Goal: Communication & Community: Share content

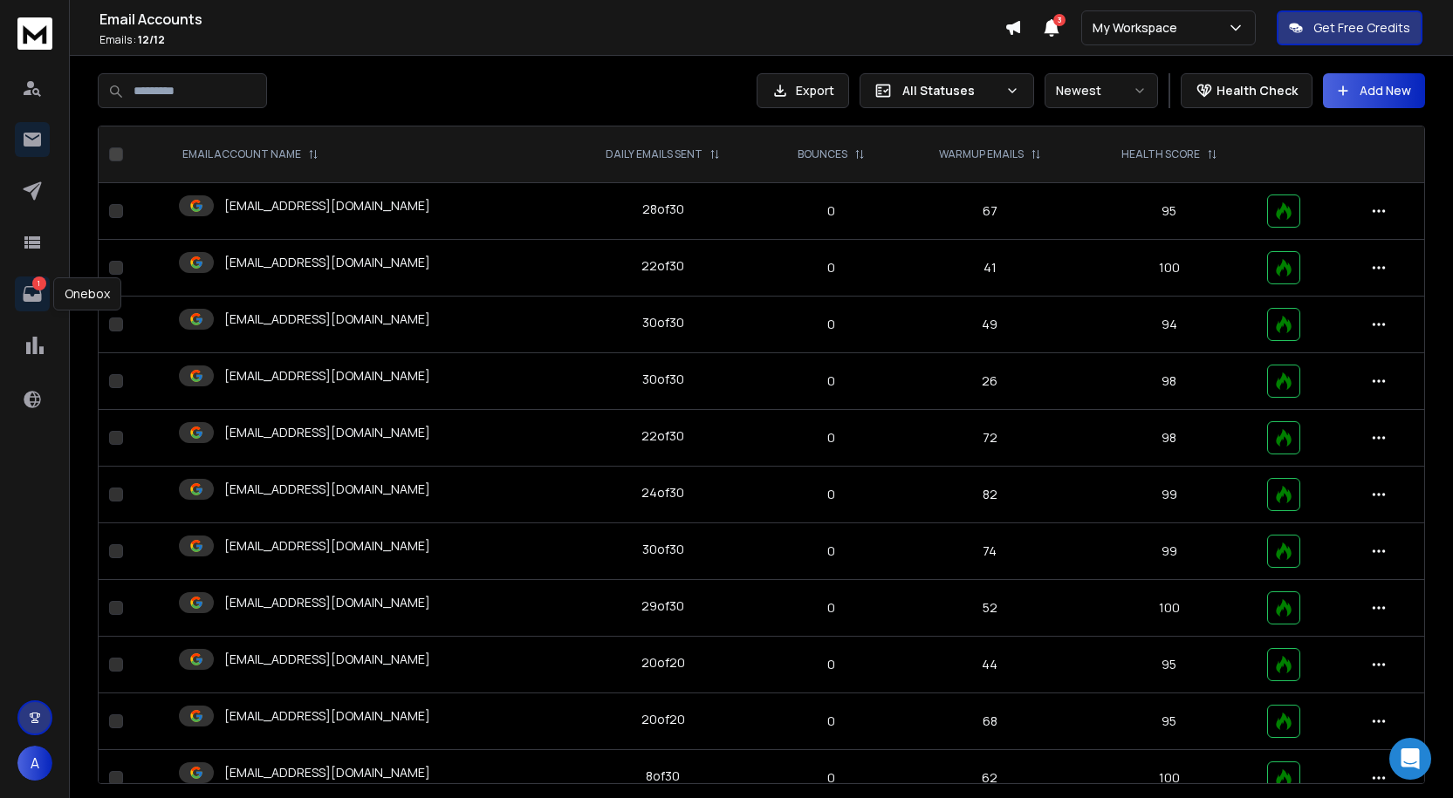
click at [34, 292] on icon at bounding box center [32, 294] width 21 height 21
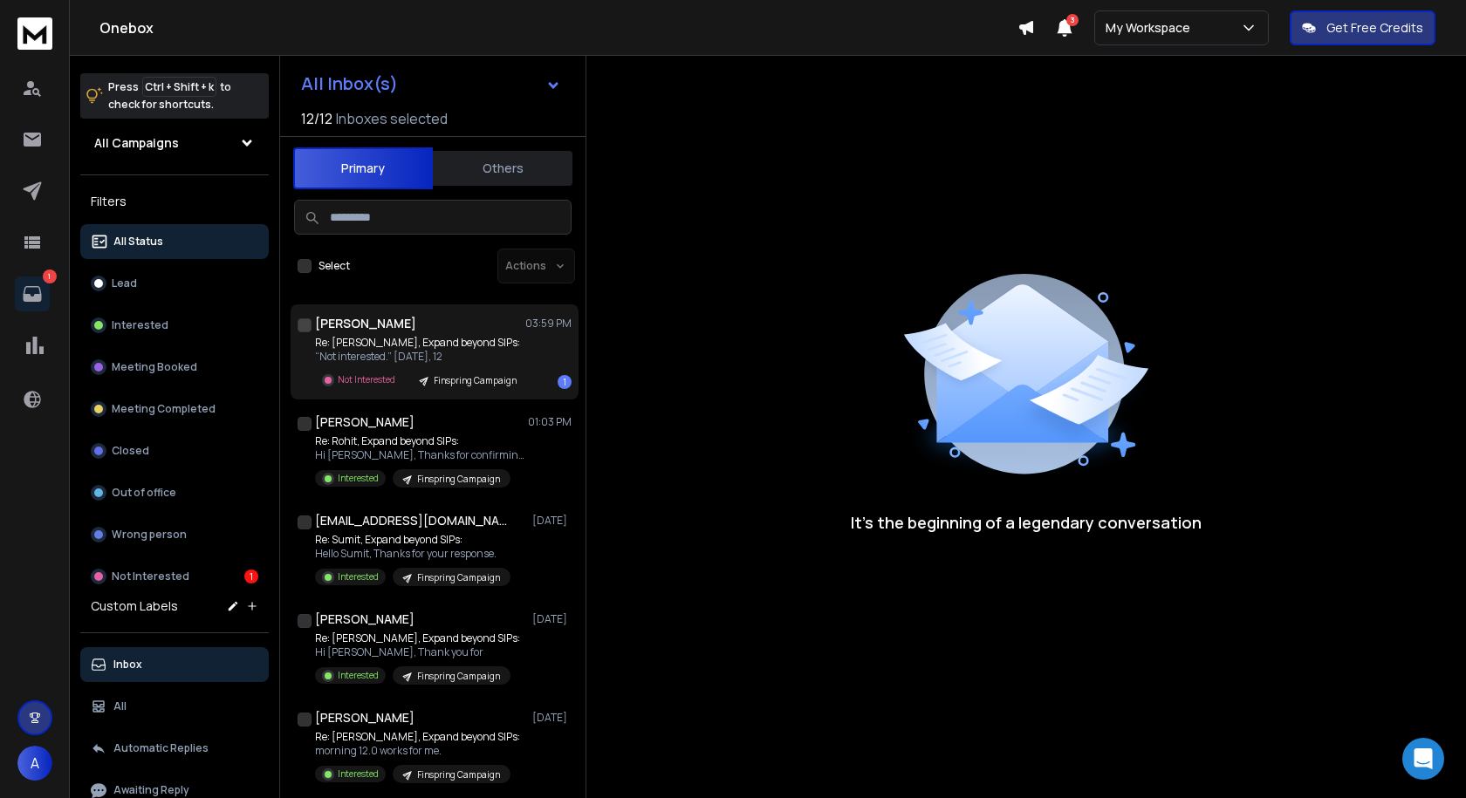
click at [414, 352] on p "“Not interested.” [DATE], 12" at bounding box center [419, 357] width 209 height 14
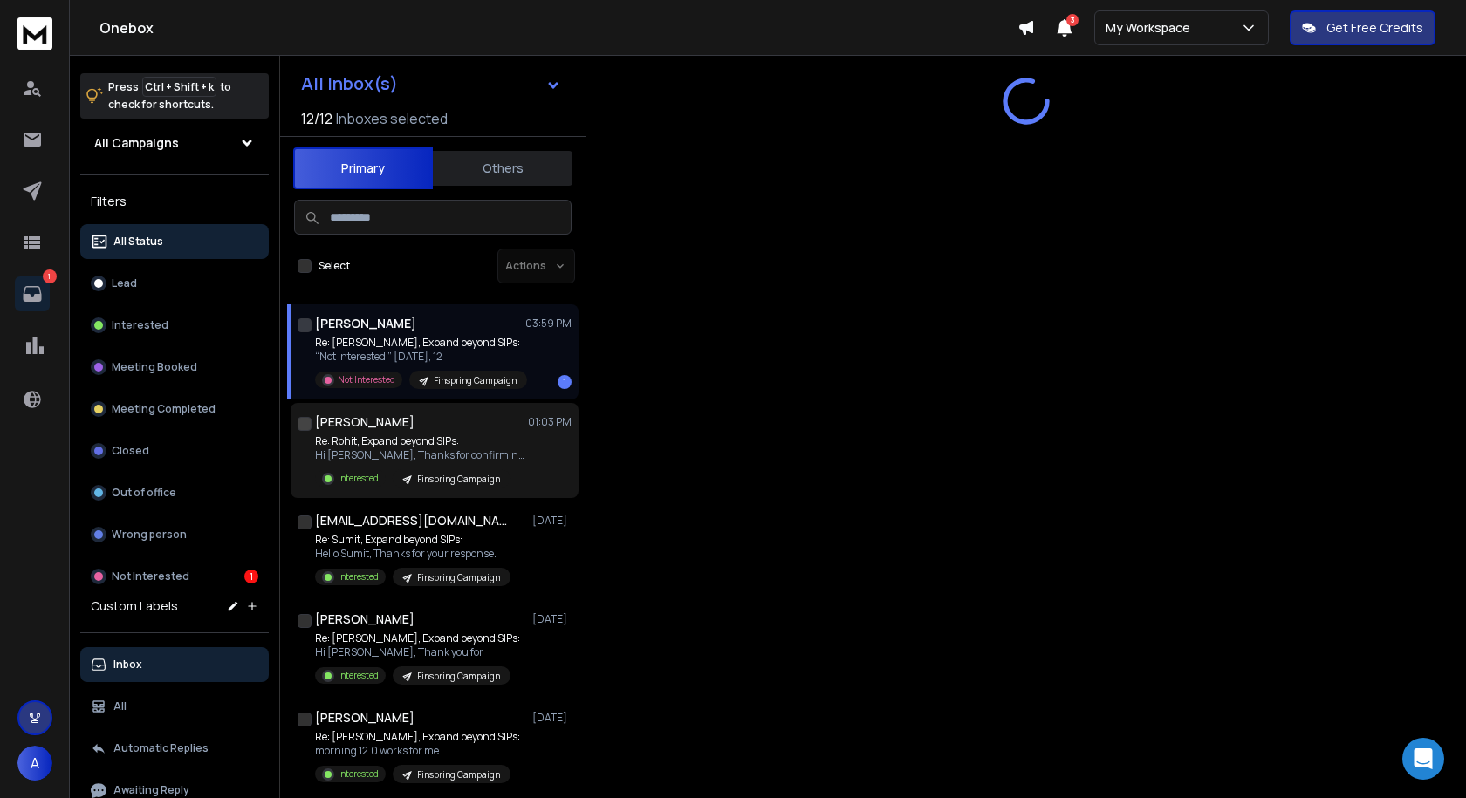
click at [392, 438] on p "Re: Rohit, Expand beyond SIPs:" at bounding box center [419, 441] width 209 height 14
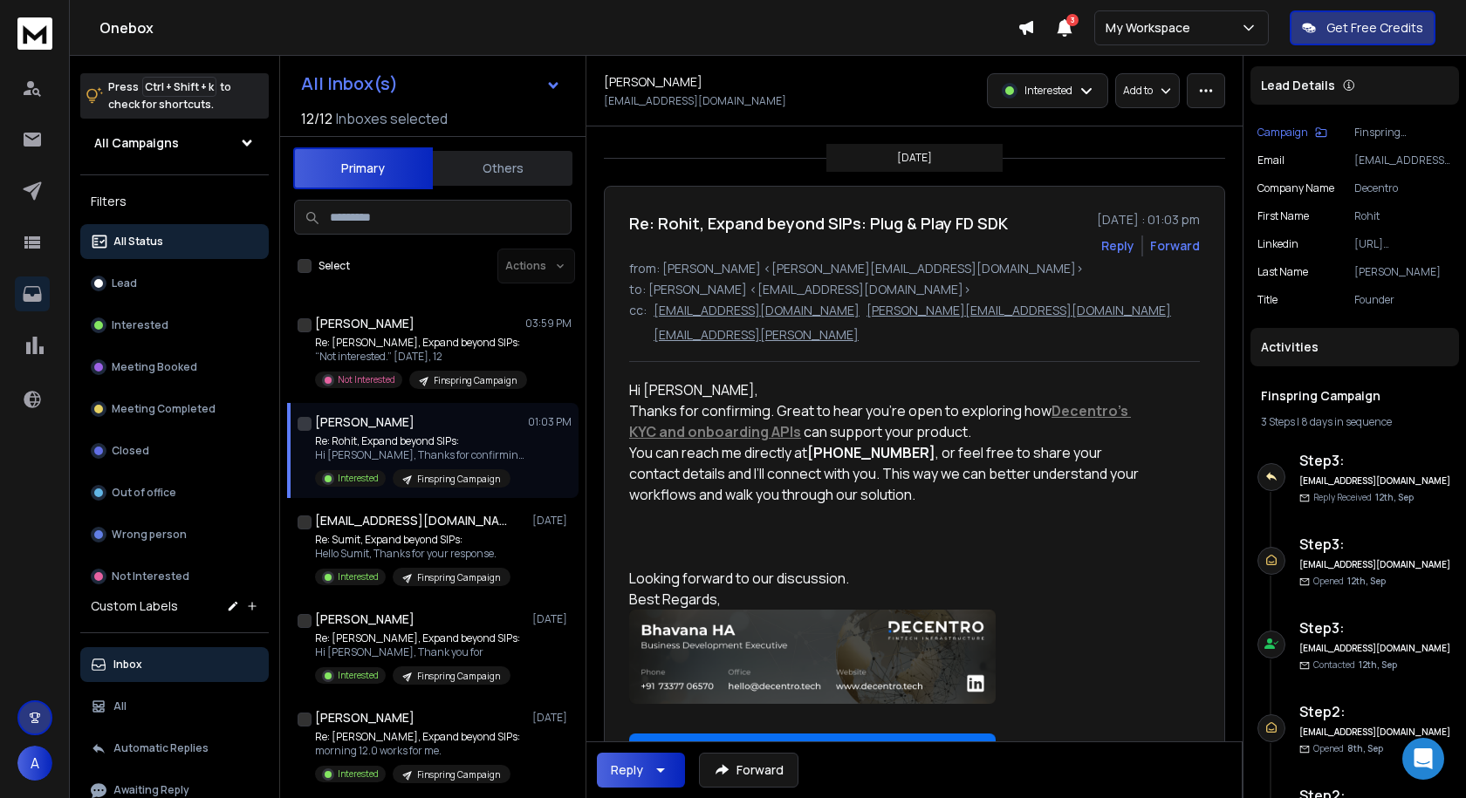
click at [1116, 243] on div "Forward" at bounding box center [1175, 245] width 50 height 17
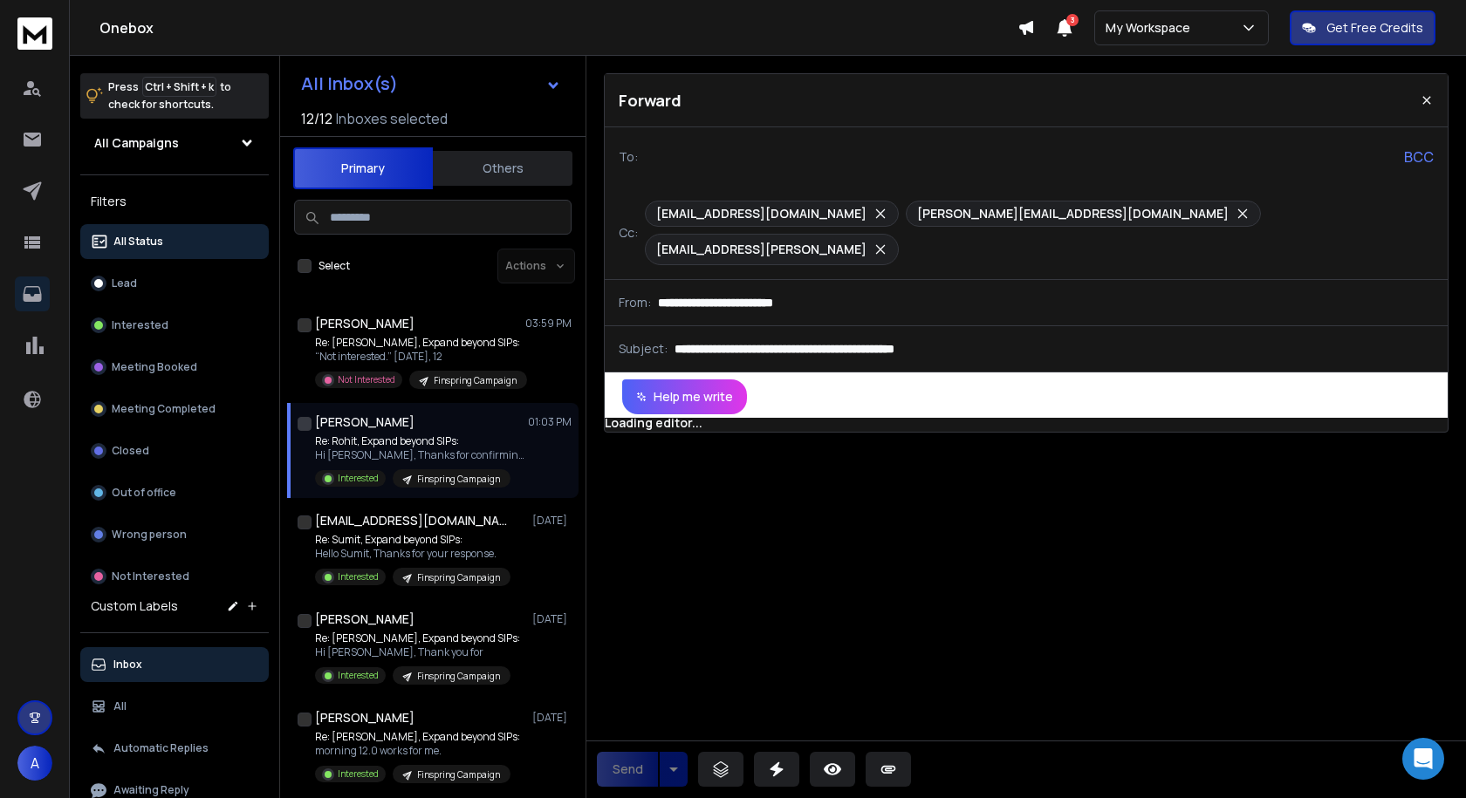
click at [873, 218] on icon at bounding box center [880, 214] width 14 height 14
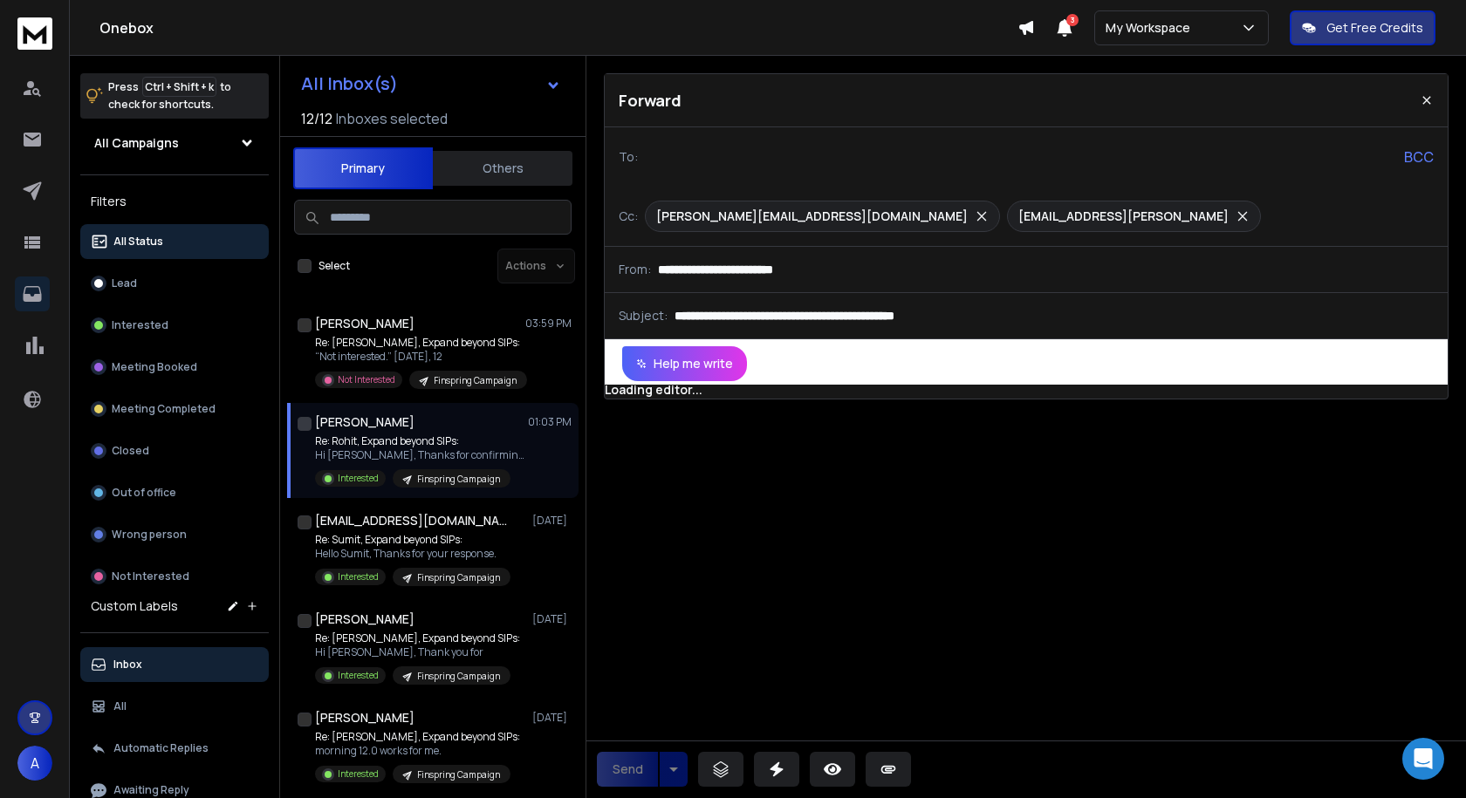
click at [977, 217] on icon at bounding box center [982, 217] width 10 height 10
click at [873, 217] on icon at bounding box center [880, 216] width 14 height 14
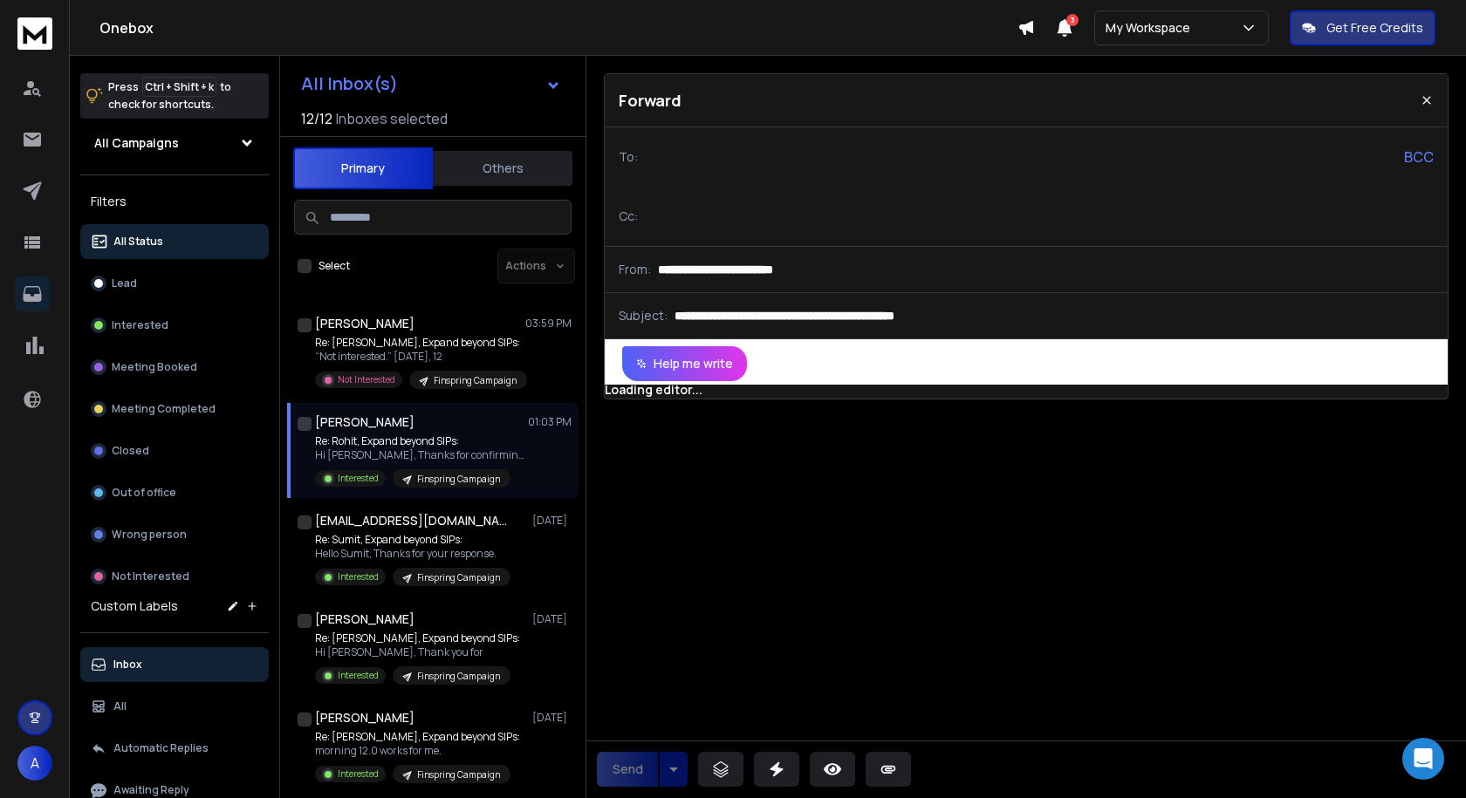
click at [676, 159] on input at bounding box center [706, 156] width 122 height 31
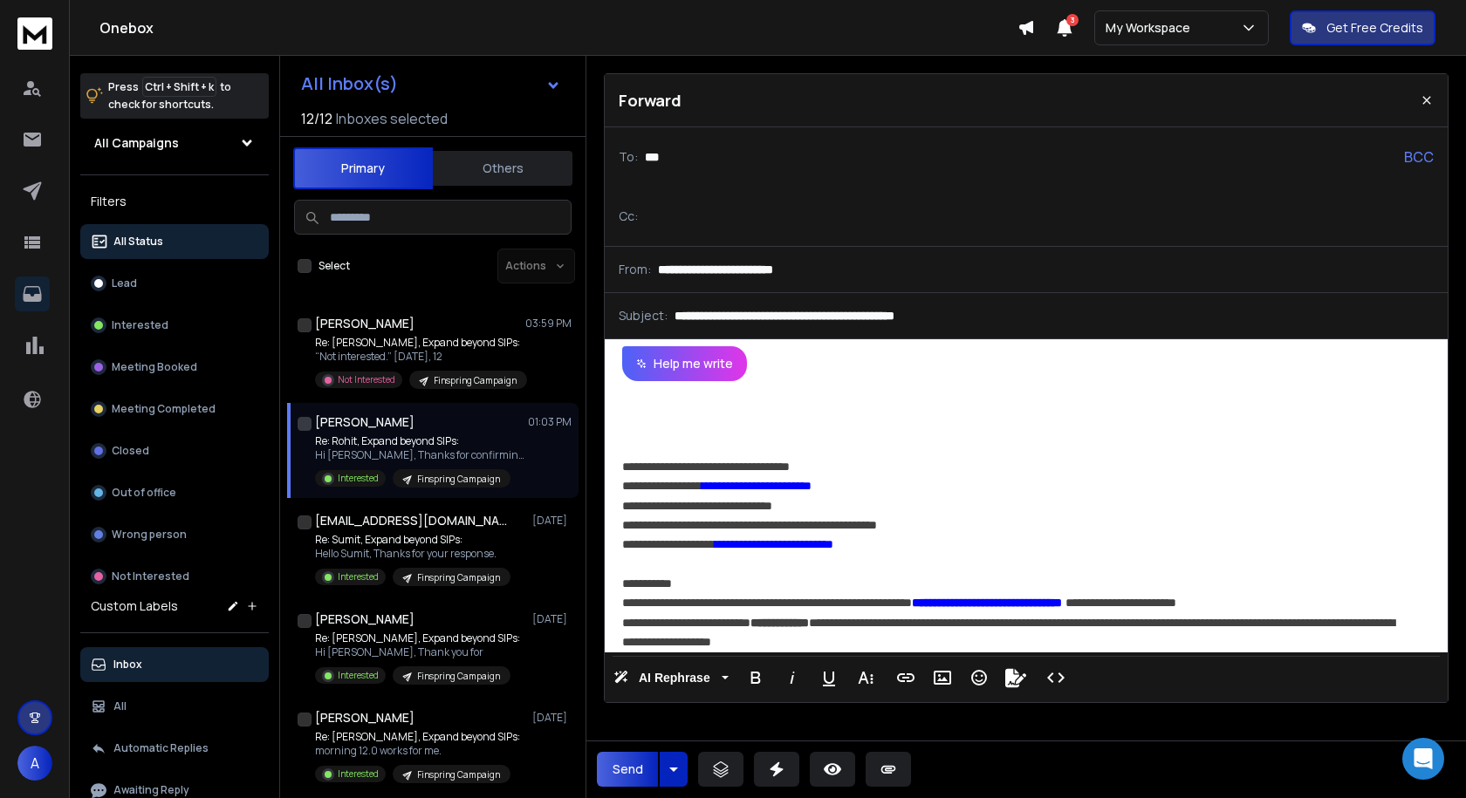
type input "***"
click at [680, 160] on icon at bounding box center [685, 158] width 10 height 10
click at [689, 165] on input at bounding box center [706, 156] width 122 height 31
type input "**********"
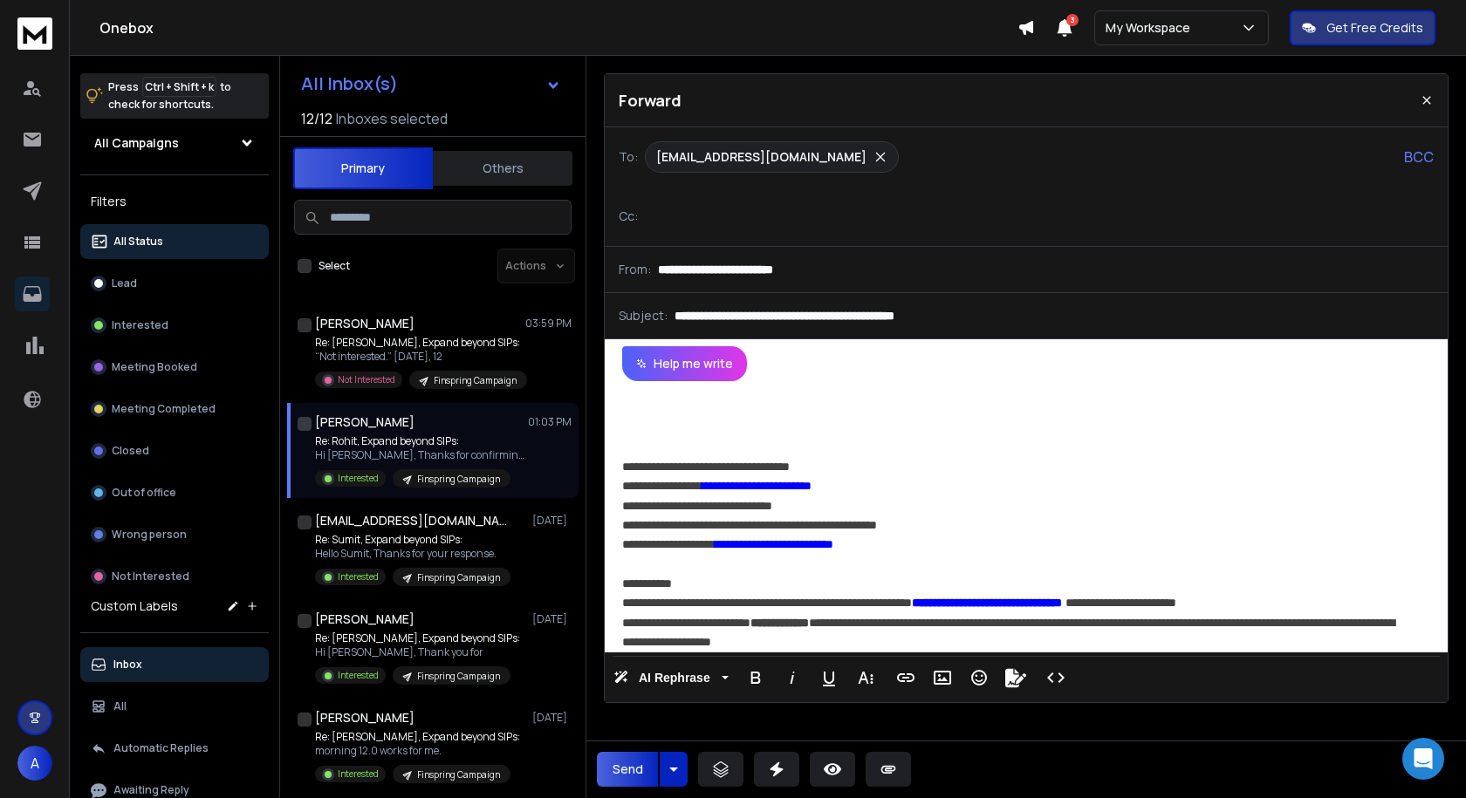
click at [725, 191] on div "Cc:" at bounding box center [1026, 216] width 843 height 59
click at [716, 223] on input at bounding box center [706, 216] width 122 height 31
click at [714, 216] on input at bounding box center [706, 216] width 122 height 31
click at [624, 480] on button "Send" at bounding box center [627, 769] width 61 height 35
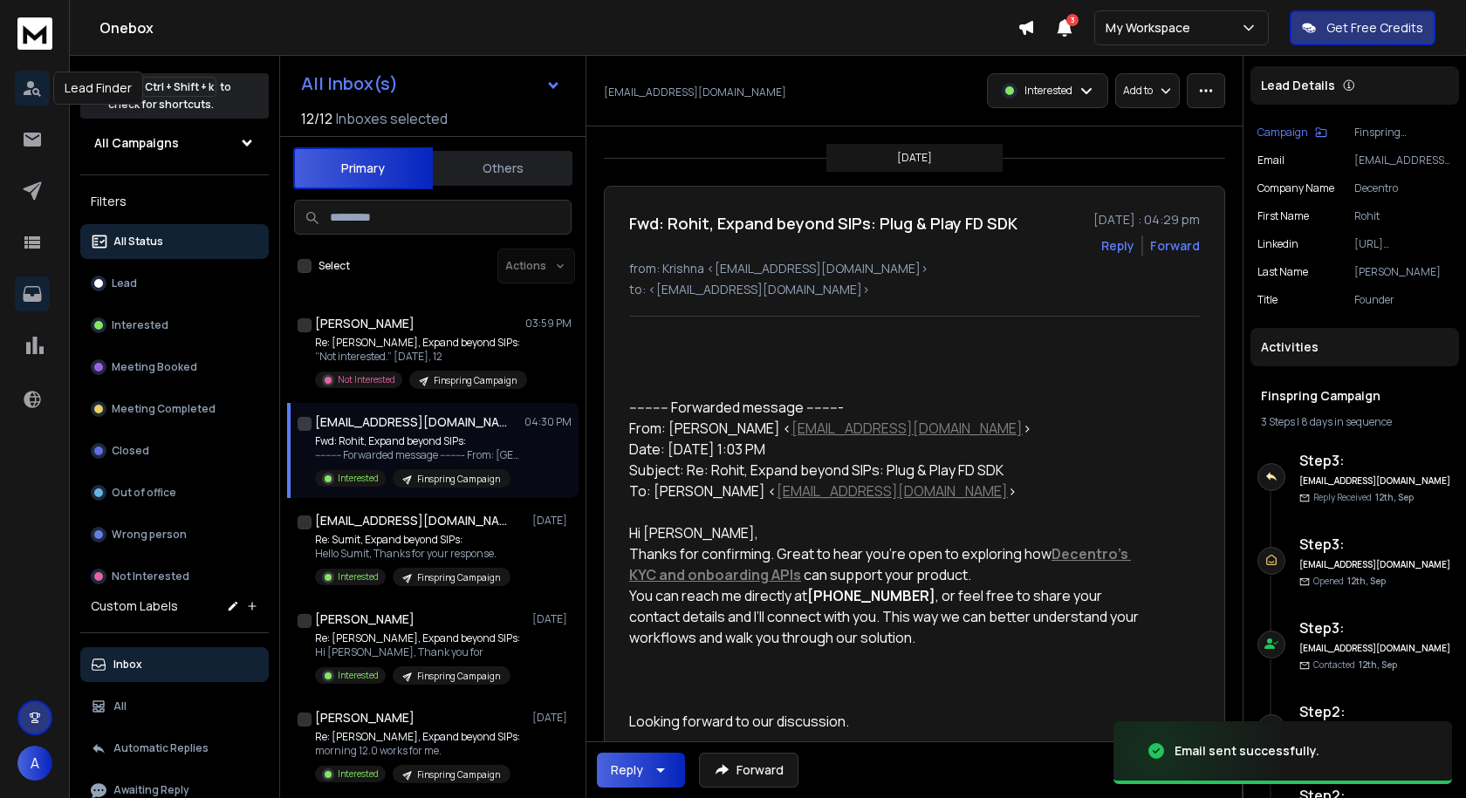
click at [40, 85] on icon at bounding box center [32, 88] width 21 height 21
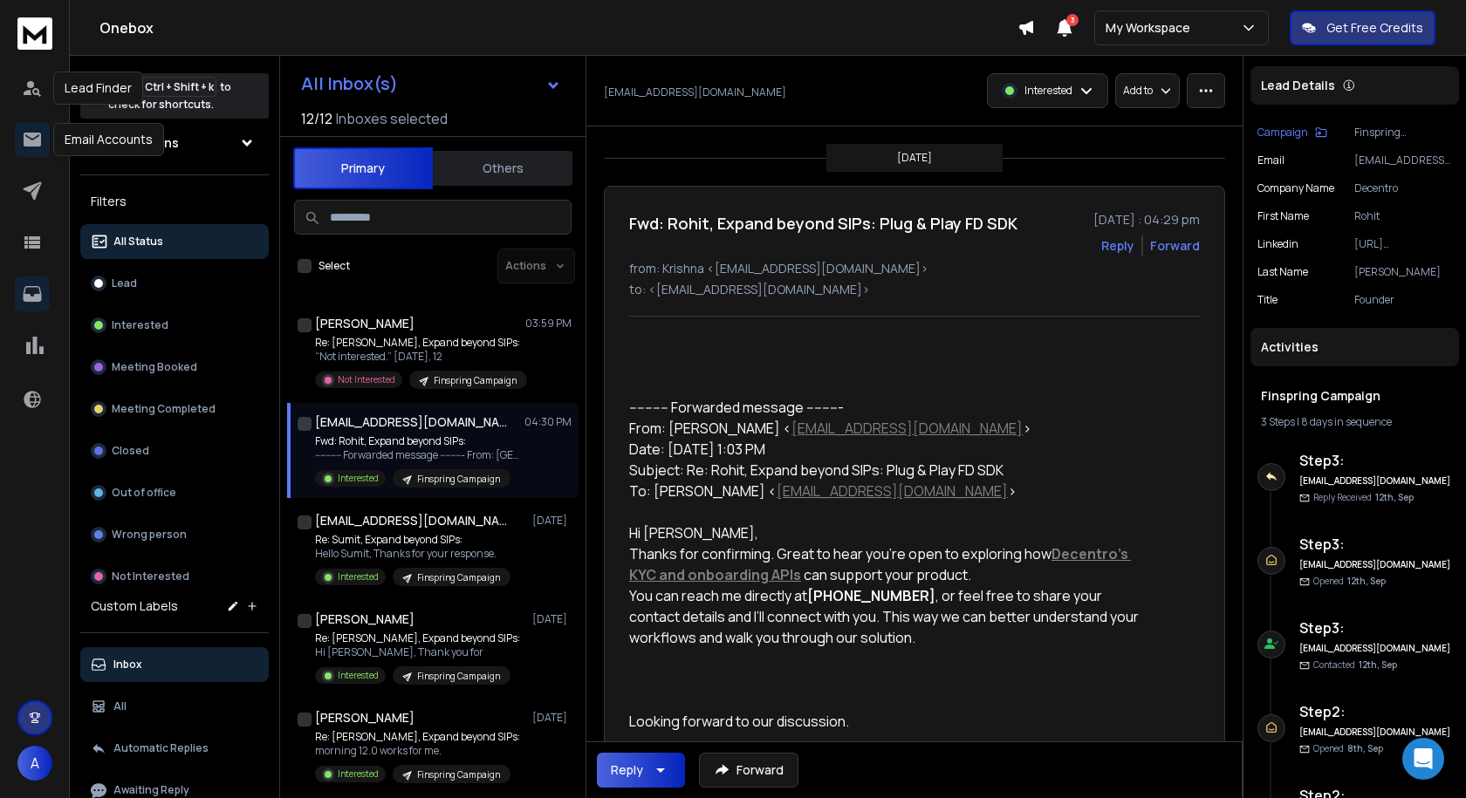
click at [36, 133] on icon at bounding box center [32, 140] width 17 height 14
